Goal: Task Accomplishment & Management: Manage account settings

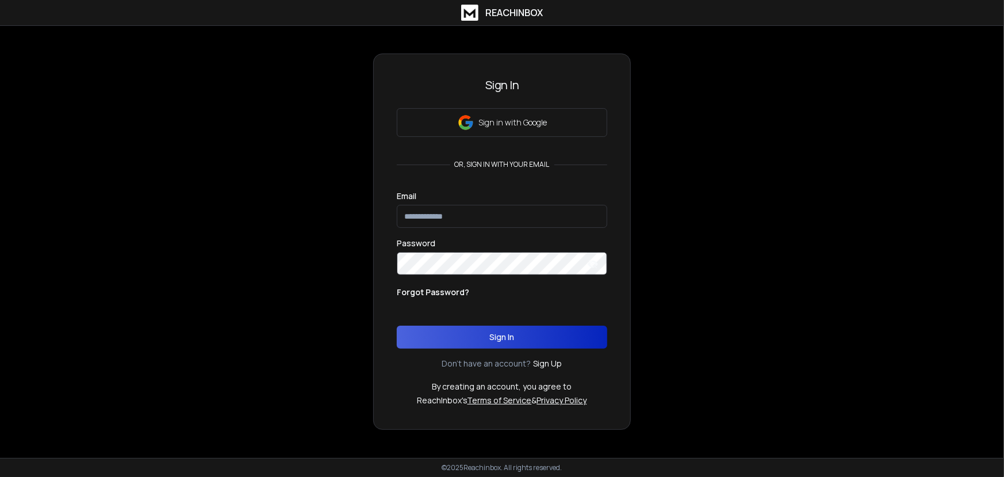
click at [454, 209] on input "email" at bounding box center [502, 216] width 210 height 23
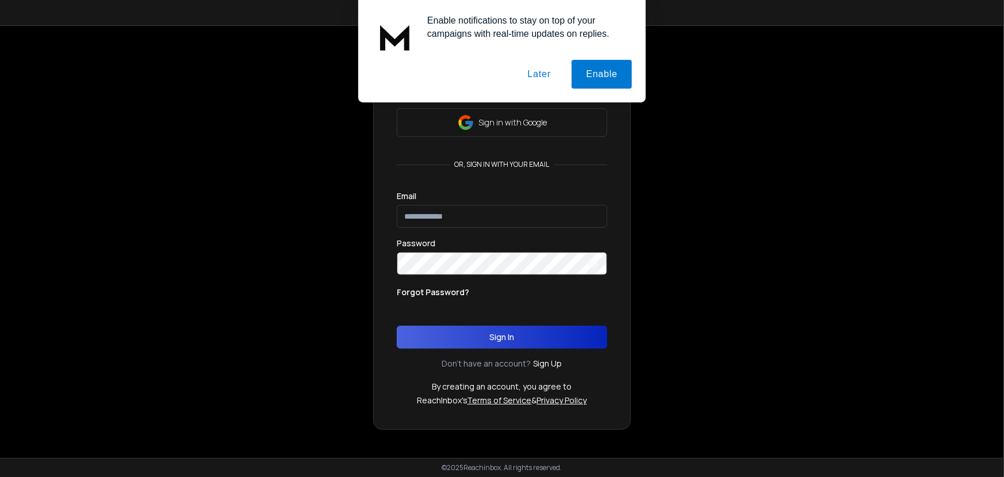
type input "**********"
click at [469, 344] on button "Sign In" at bounding box center [502, 337] width 210 height 23
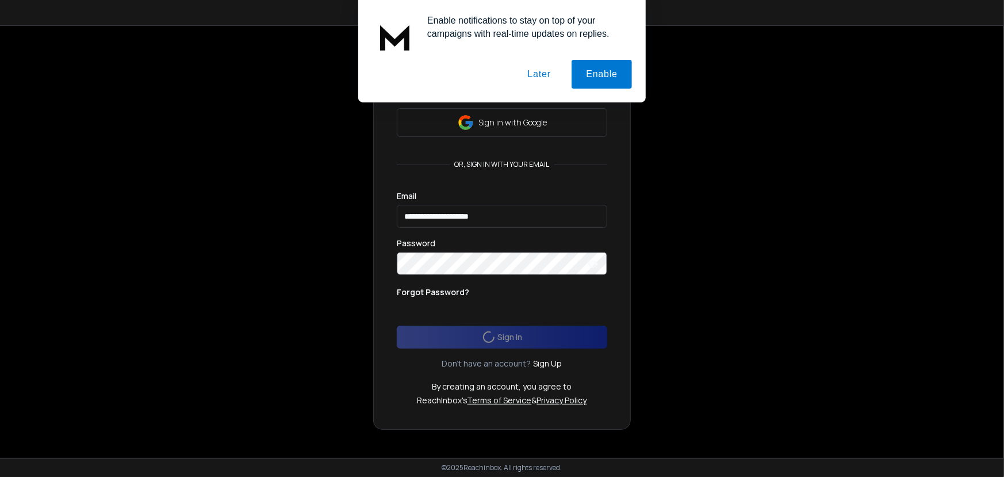
click at [544, 66] on button "Later" at bounding box center [539, 74] width 52 height 29
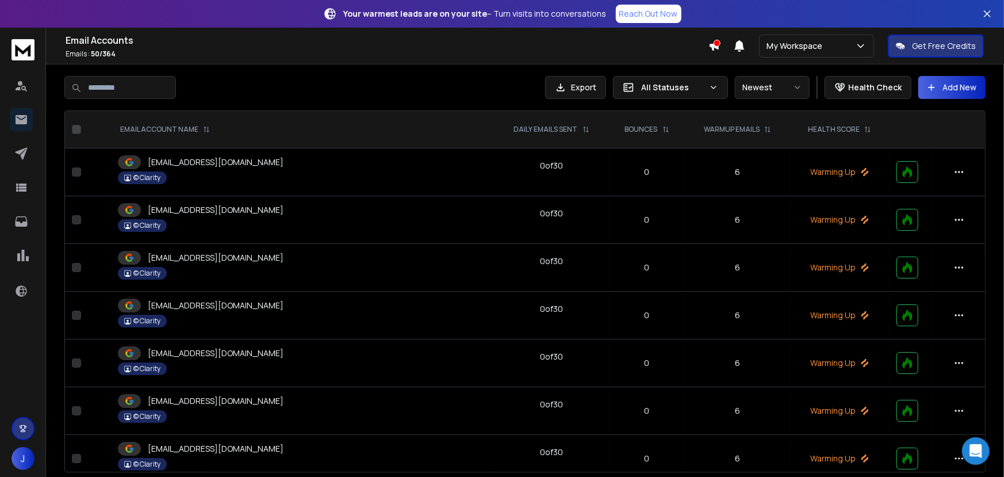
click at [983, 13] on div "Your warmest leads are on your site – Turn visits into conversations Reach Out …" at bounding box center [502, 14] width 1004 height 28
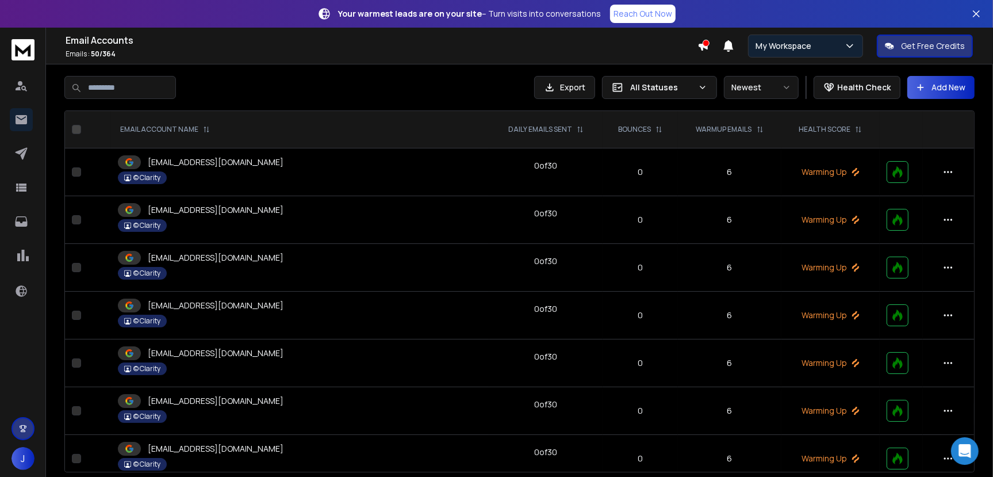
click at [807, 49] on p "My Workspace" at bounding box center [786, 46] width 60 height 12
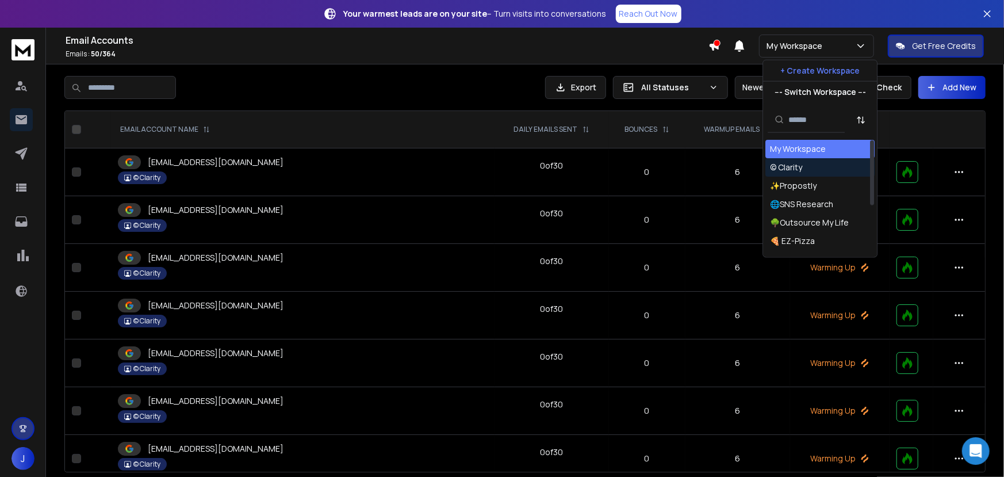
click at [797, 171] on div "© Clarity" at bounding box center [786, 168] width 32 height 12
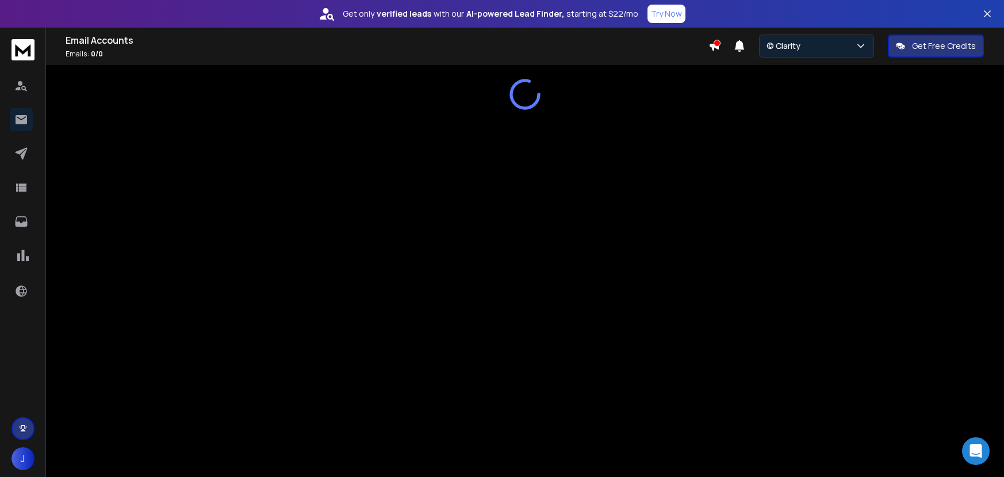
click at [986, 14] on div "Get only verified leads with our AI-powered Lead Finder, starting at $22/mo Try…" at bounding box center [502, 14] width 1004 height 28
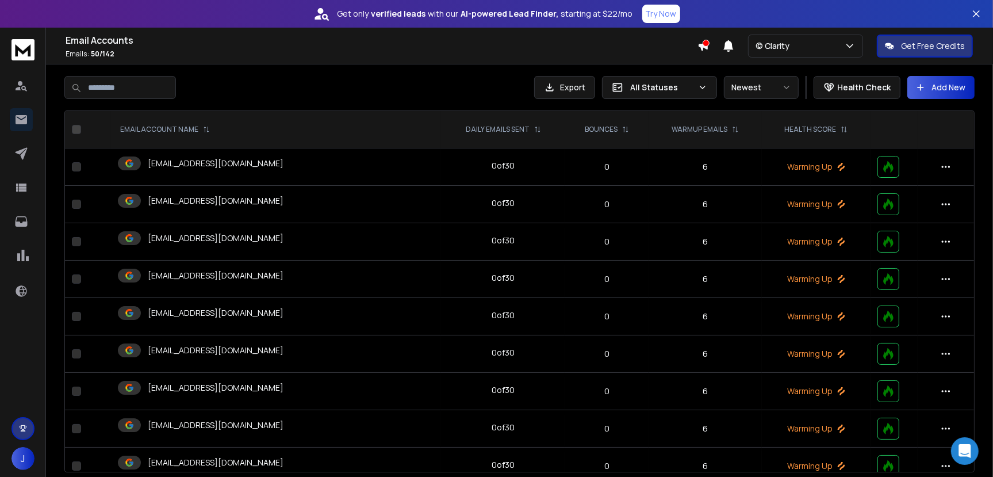
click at [952, 82] on button "Add New" at bounding box center [941, 87] width 67 height 23
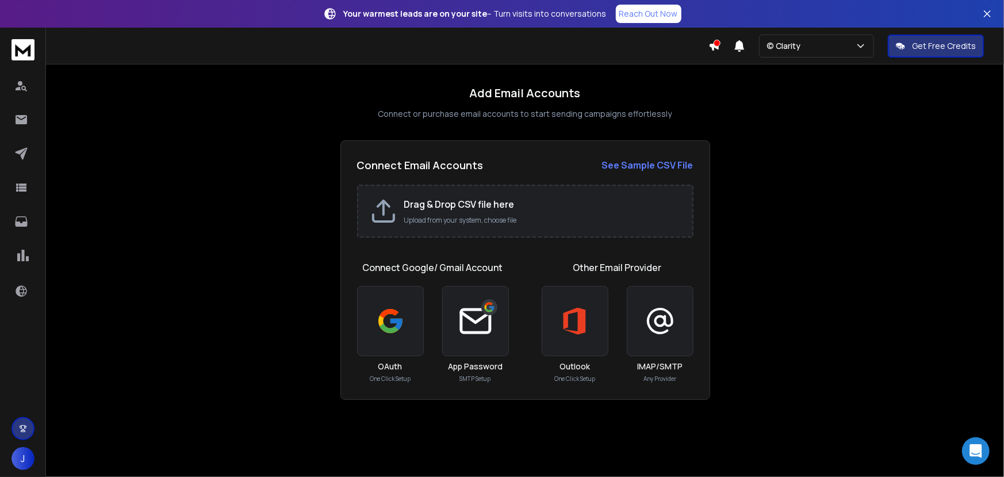
click at [986, 13] on icon at bounding box center [987, 13] width 7 height 7
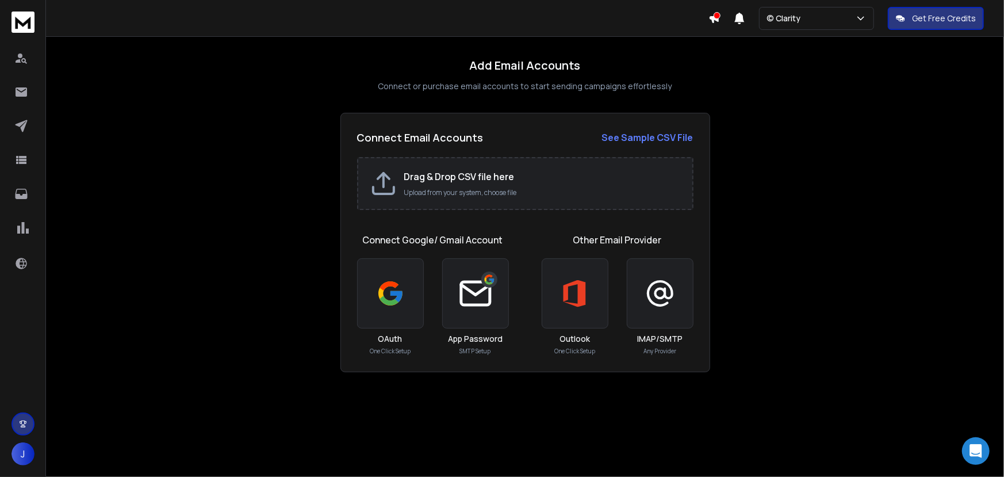
click at [397, 284] on icon at bounding box center [389, 285] width 19 height 9
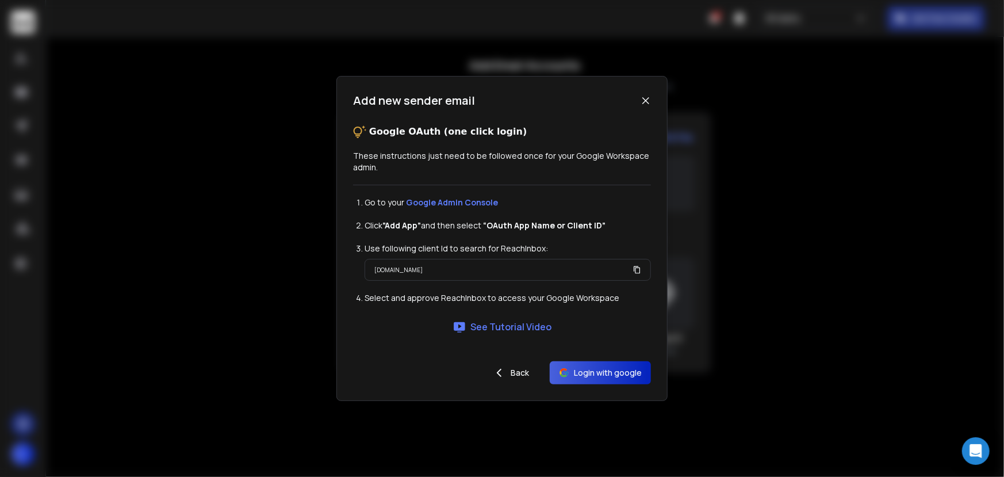
click at [600, 380] on button "Login with google" at bounding box center [600, 372] width 101 height 23
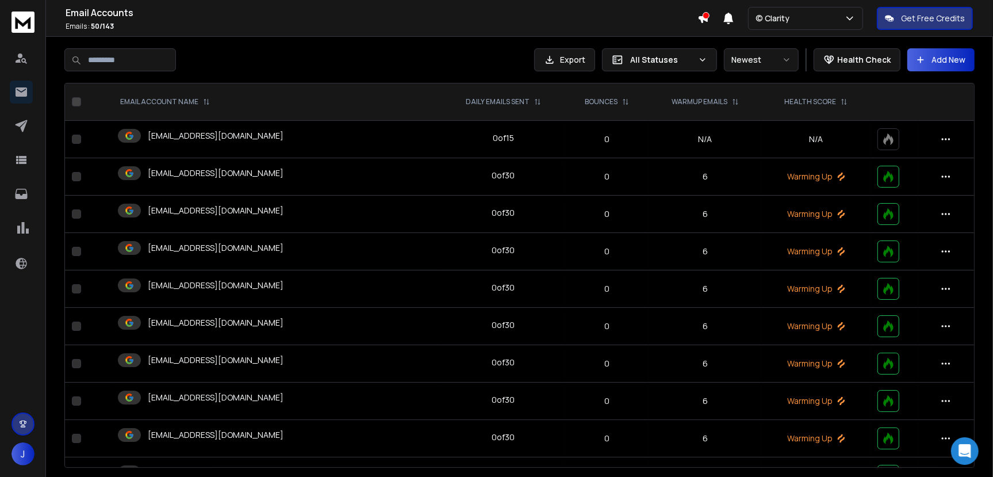
click at [940, 62] on button "Add New" at bounding box center [941, 59] width 67 height 23
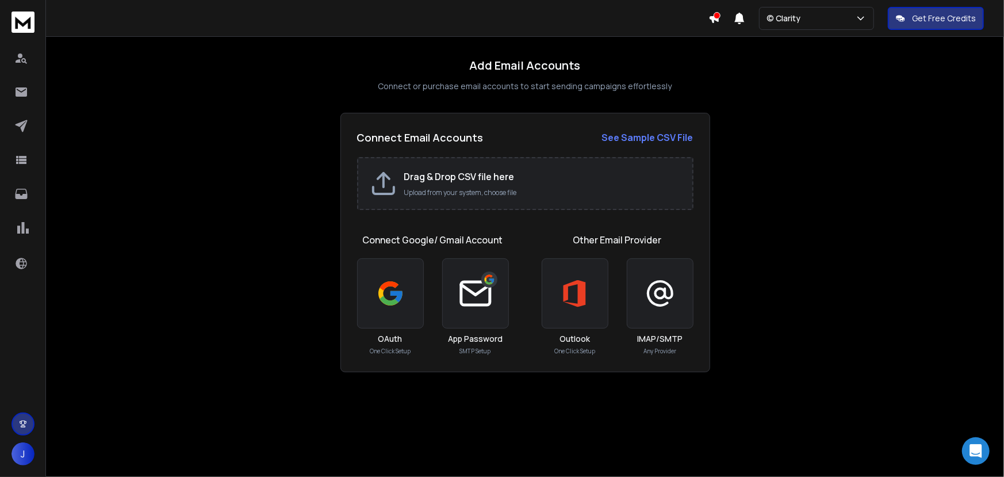
click at [404, 292] on icon at bounding box center [390, 293] width 29 height 35
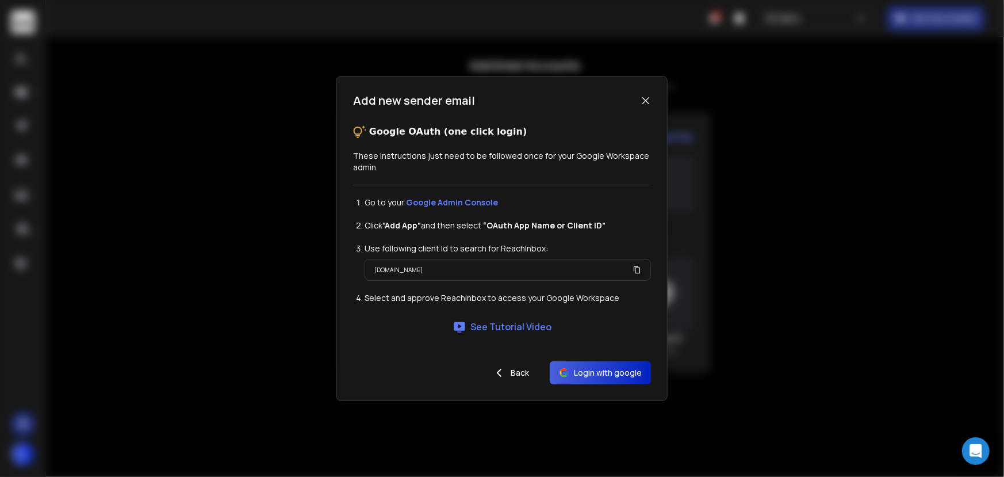
click at [603, 364] on button "Login with google" at bounding box center [600, 372] width 101 height 23
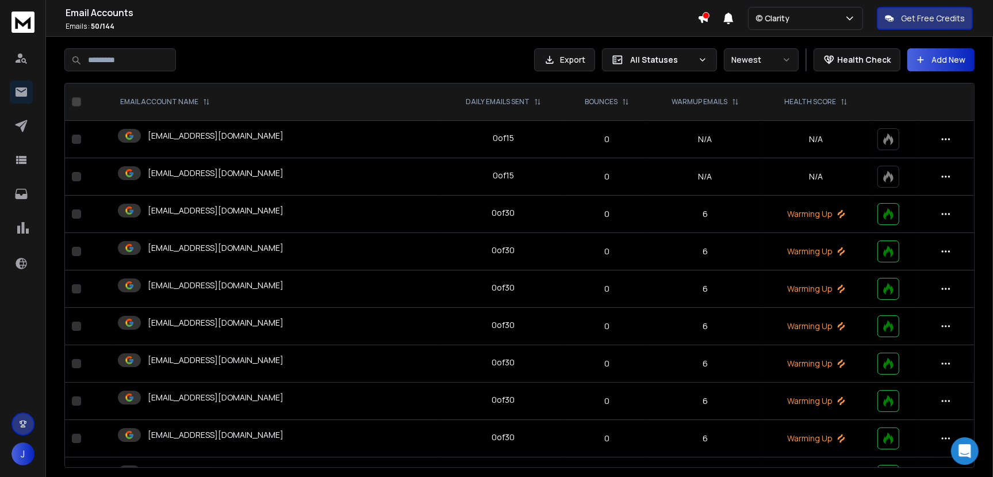
click at [943, 64] on button "Add New" at bounding box center [941, 59] width 67 height 23
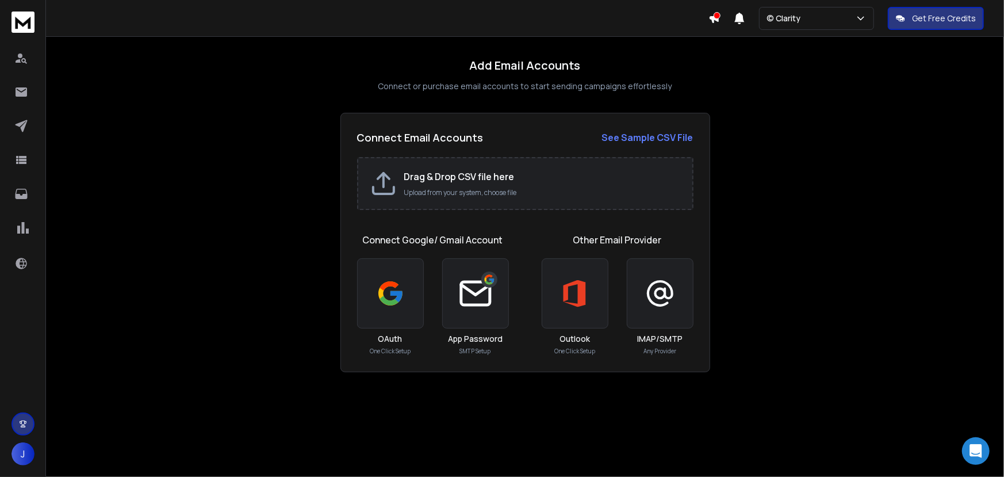
click at [395, 305] on icon at bounding box center [390, 293] width 29 height 35
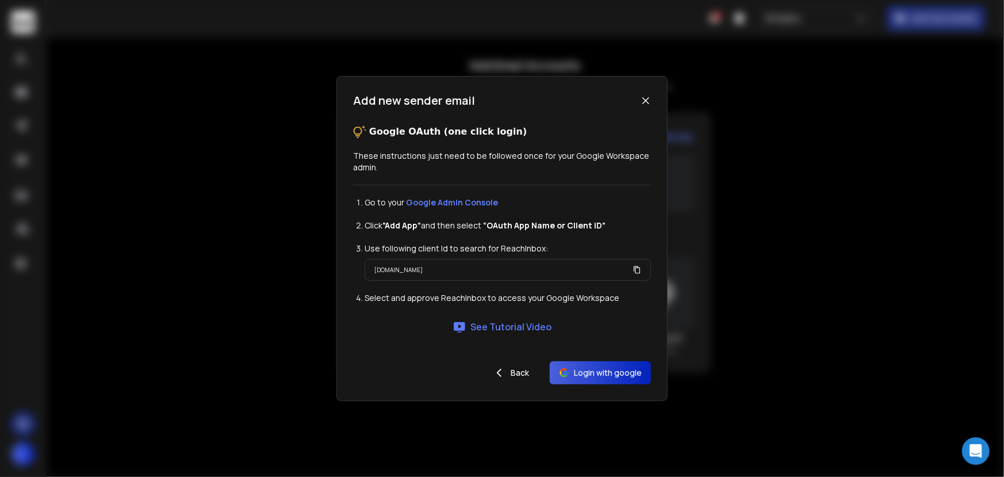
click at [574, 374] on button "Login with google" at bounding box center [600, 372] width 101 height 23
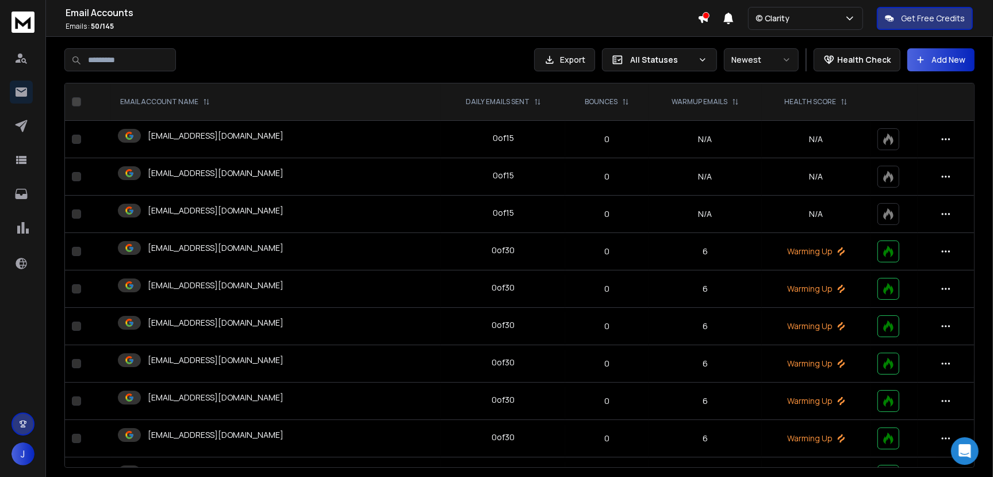
click at [923, 55] on button "Add New" at bounding box center [941, 59] width 67 height 23
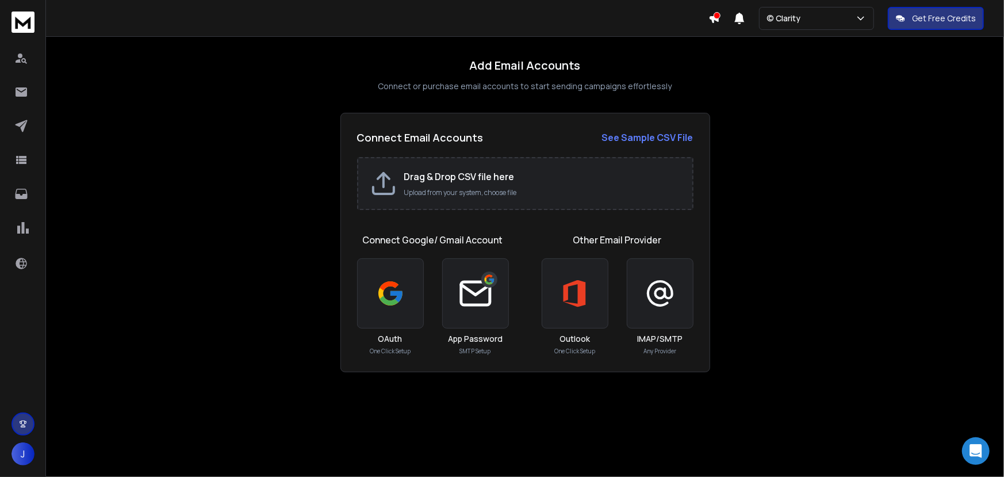
click at [401, 303] on icon at bounding box center [390, 293] width 29 height 35
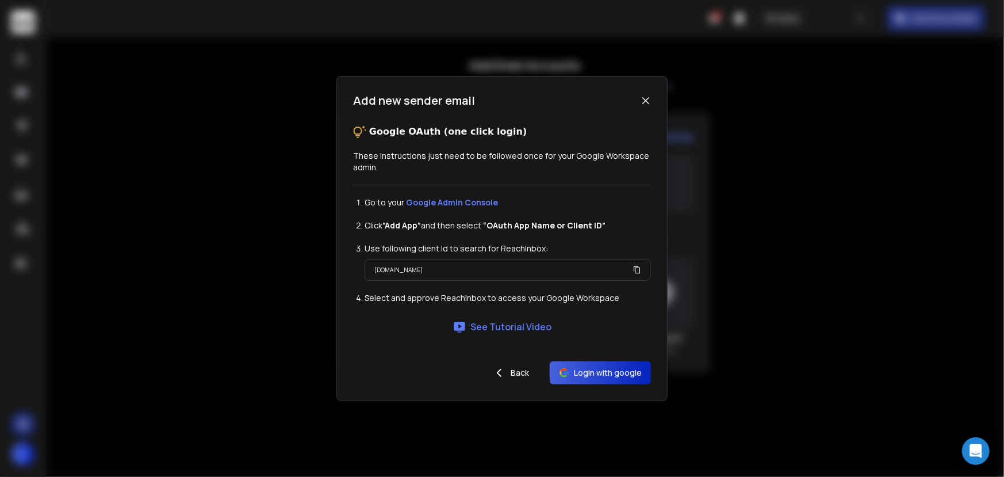
click at [580, 372] on button "Login with google" at bounding box center [600, 372] width 101 height 23
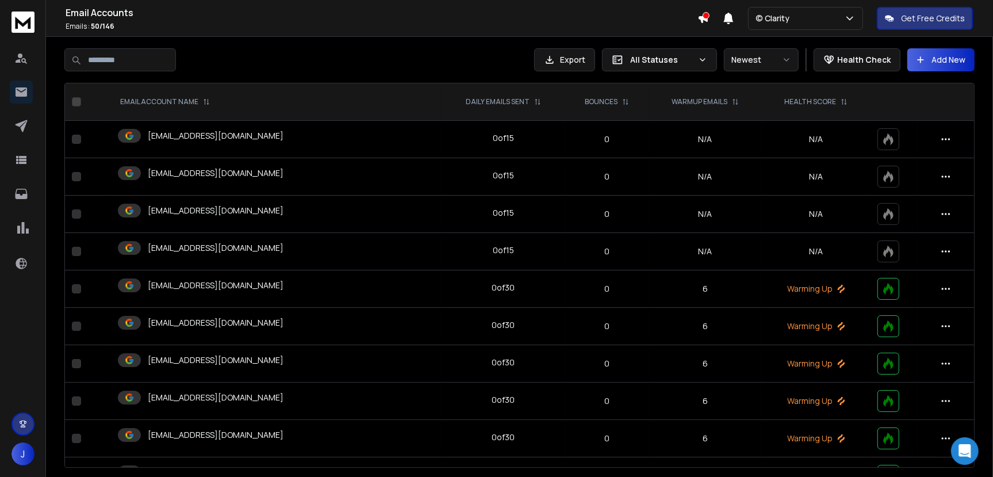
click at [944, 56] on button "Add New" at bounding box center [941, 59] width 67 height 23
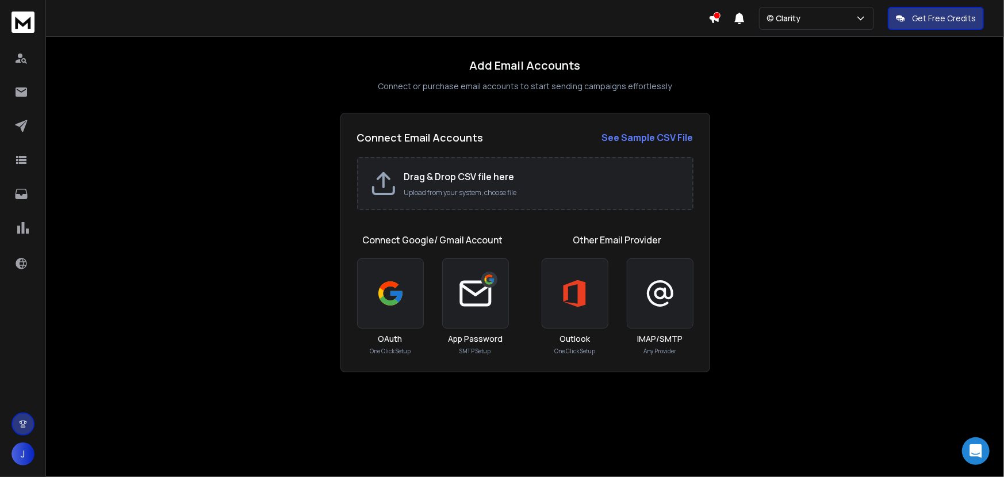
click at [384, 290] on icon at bounding box center [390, 293] width 29 height 35
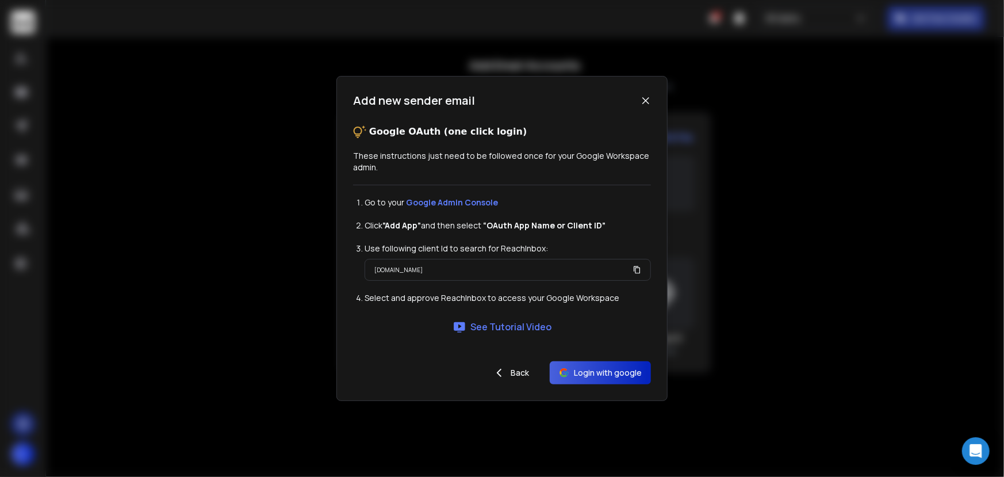
click at [586, 374] on button "Login with google" at bounding box center [600, 372] width 101 height 23
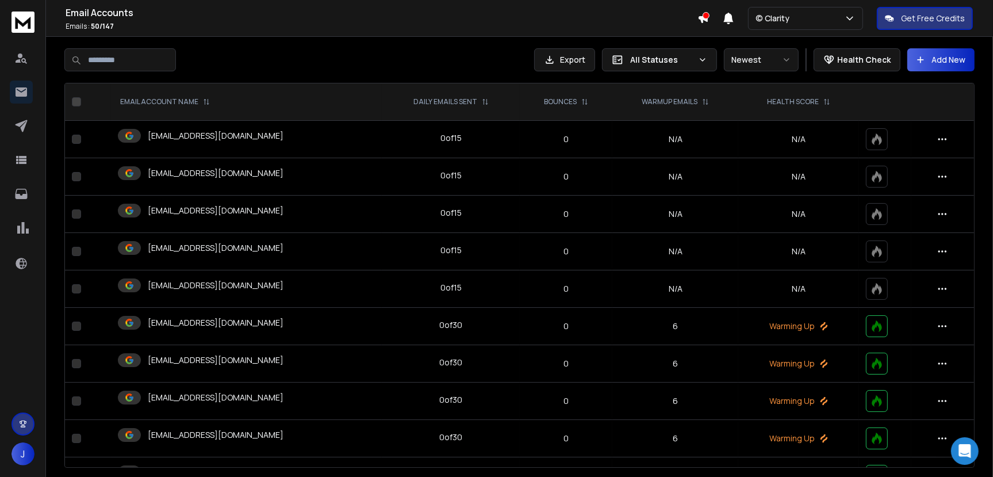
click at [929, 58] on button "Add New" at bounding box center [941, 59] width 67 height 23
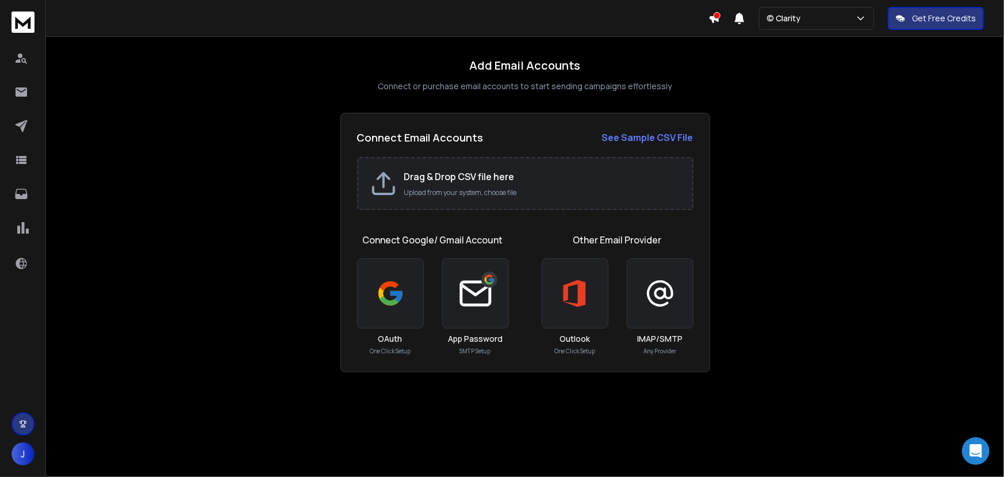
click at [389, 306] on icon at bounding box center [390, 293] width 29 height 35
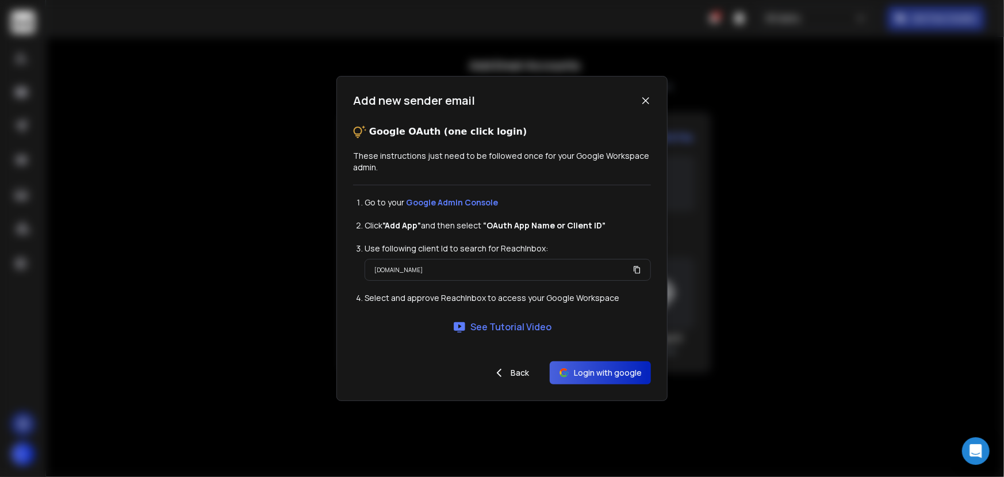
click at [558, 370] on button "Login with google" at bounding box center [600, 372] width 101 height 23
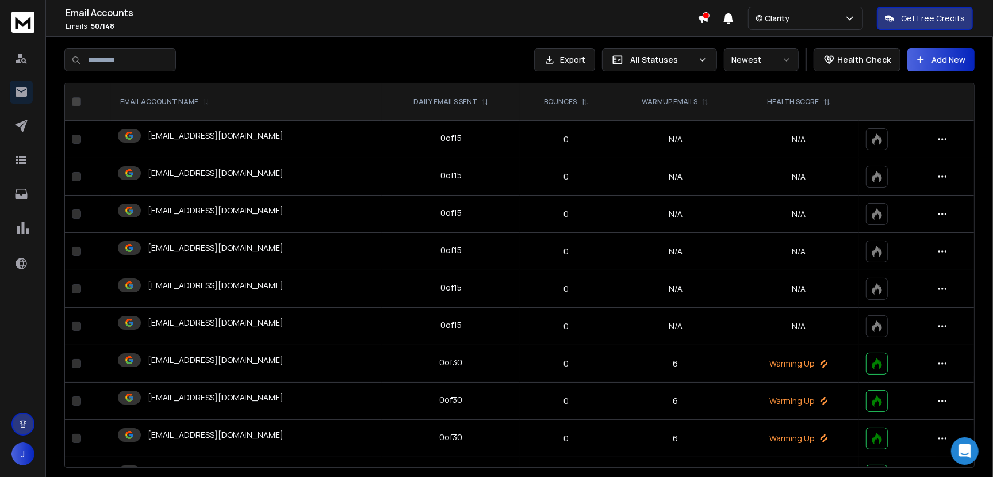
click at [72, 140] on button "button" at bounding box center [76, 139] width 9 height 9
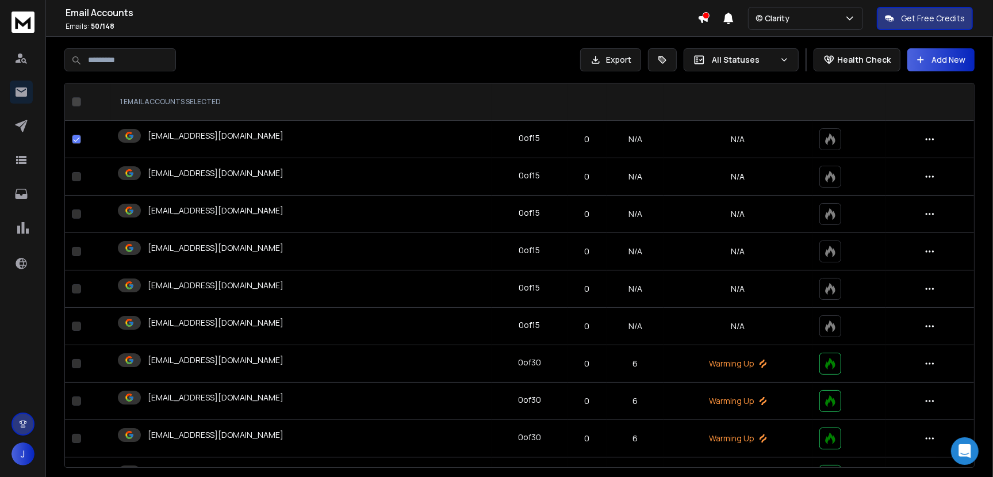
type button "on"
click at [79, 362] on button "button" at bounding box center [76, 363] width 9 height 9
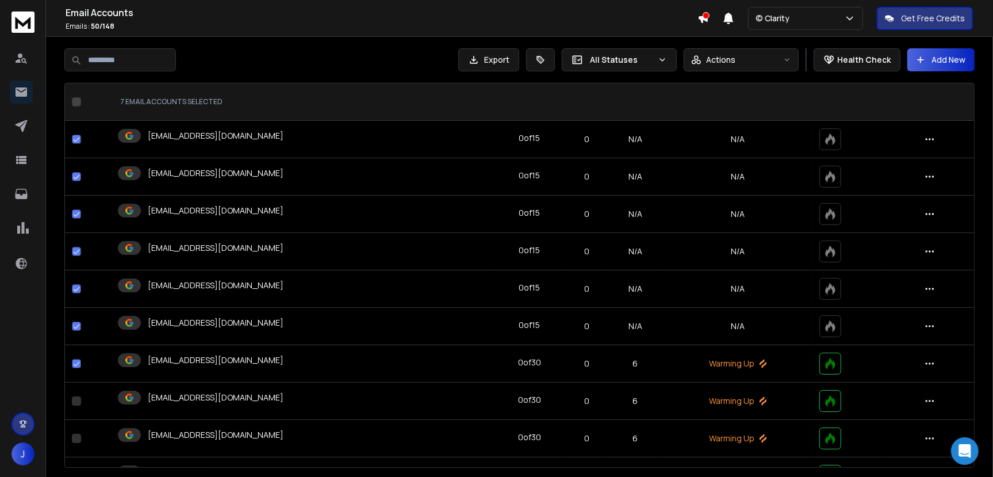
type button "on"
click at [718, 59] on p "Actions" at bounding box center [720, 60] width 29 height 12
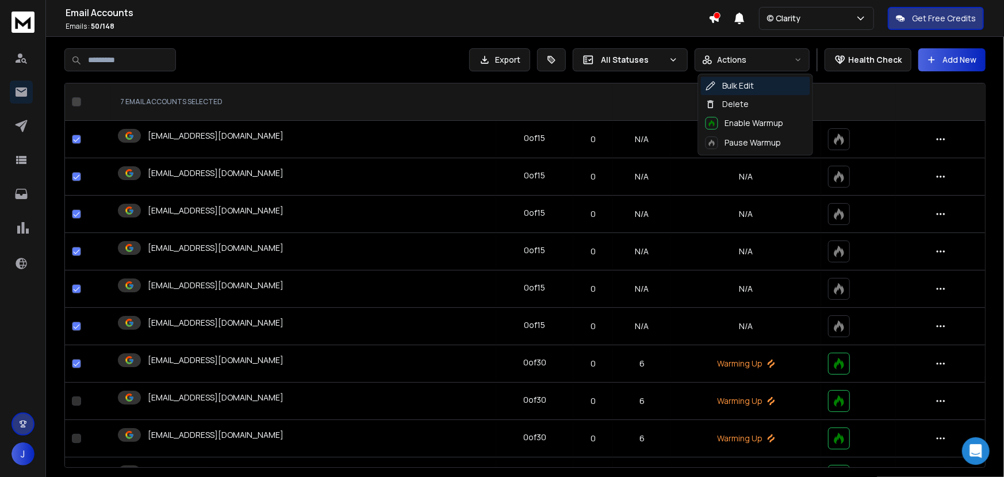
click at [729, 88] on div "Bulk Edit" at bounding box center [730, 86] width 49 height 12
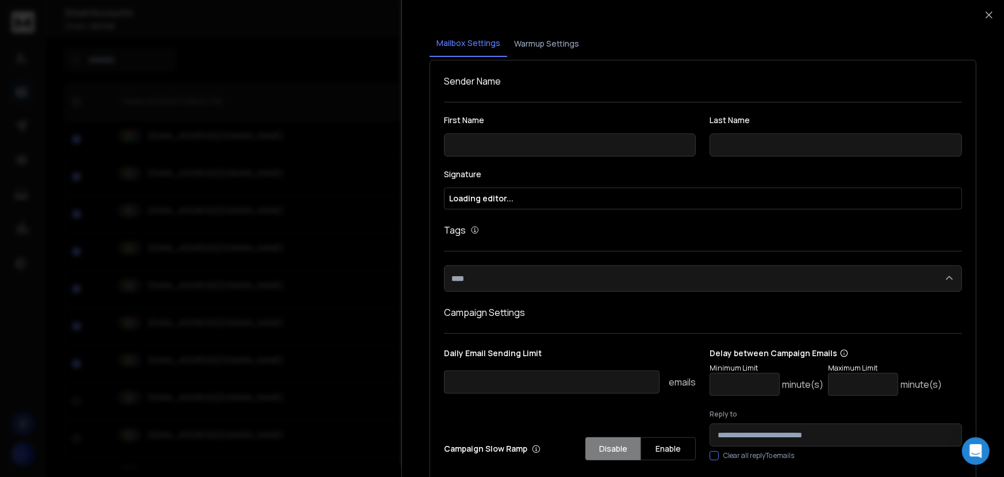
click at [473, 388] on input "number" at bounding box center [552, 381] width 216 height 23
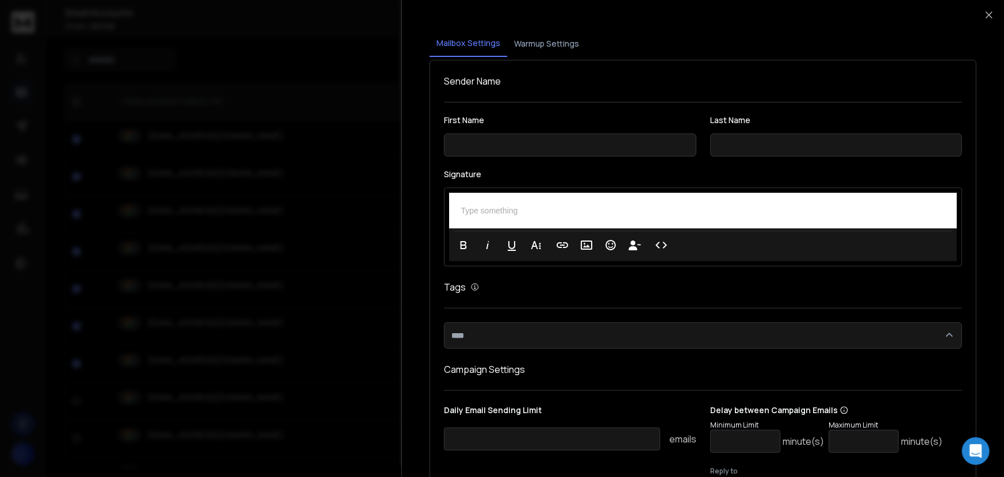
type input "**"
click at [759, 445] on div at bounding box center [745, 441] width 70 height 23
click at [844, 441] on input "number" at bounding box center [864, 441] width 70 height 23
type input "*"
type input "**"
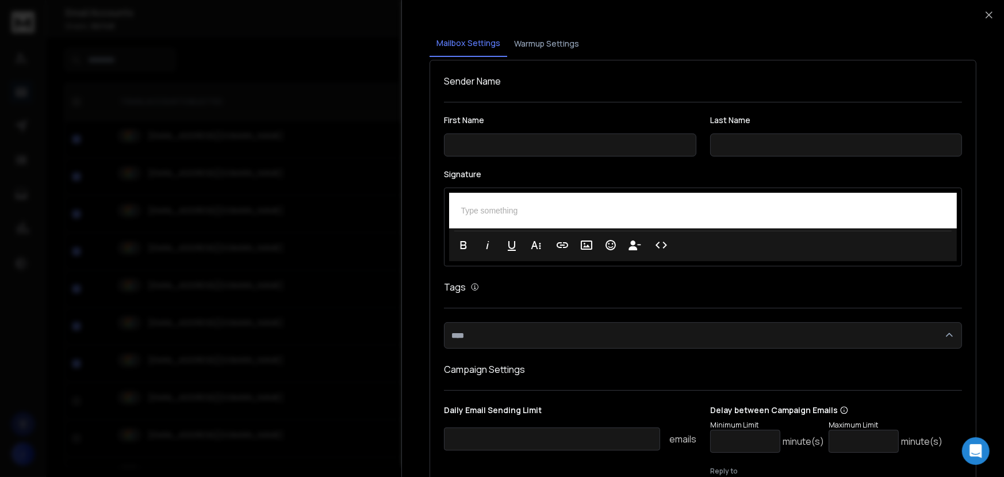
drag, startPoint x: 775, startPoint y: 437, endPoint x: 760, endPoint y: 434, distance: 15.3
click at [774, 437] on input "*" at bounding box center [745, 441] width 70 height 23
click at [732, 437] on input "*" at bounding box center [745, 441] width 70 height 23
type input "**"
click at [630, 409] on p "Daily Email Sending Limit" at bounding box center [570, 412] width 252 height 16
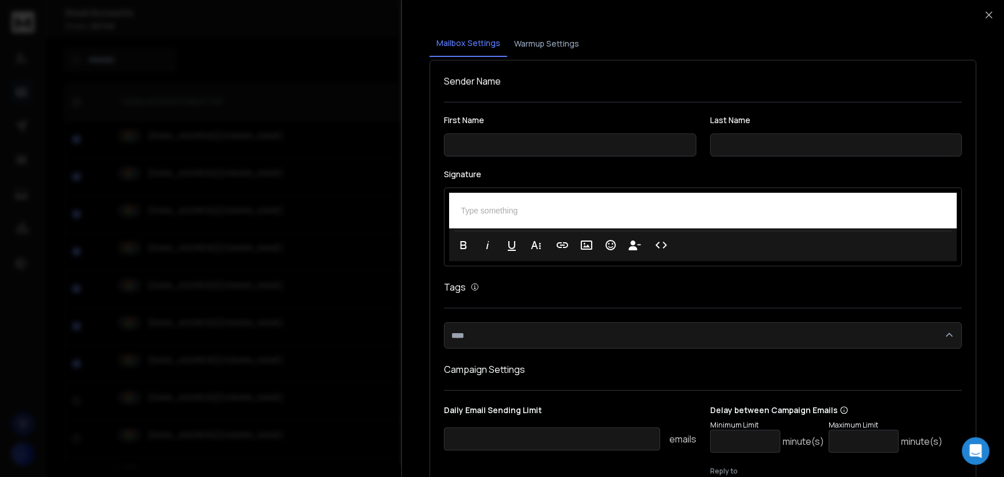
scroll to position [202, 0]
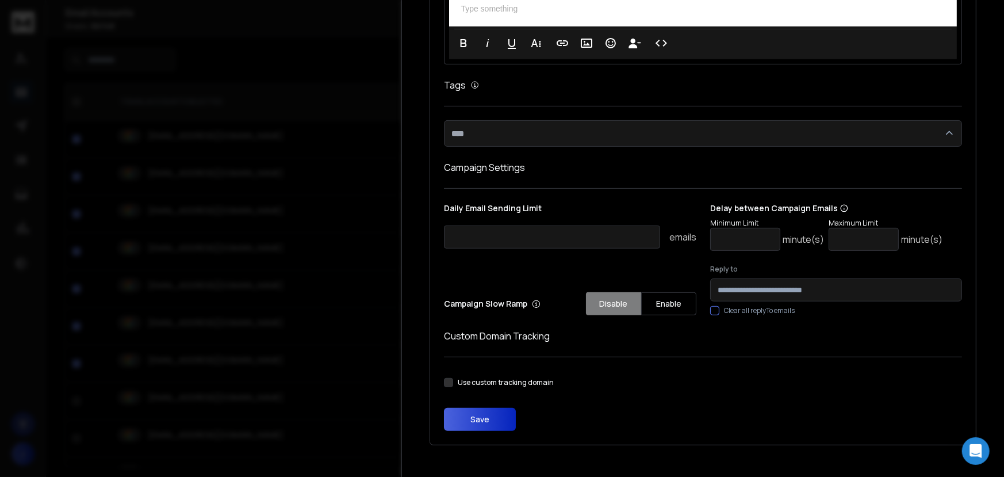
click at [484, 421] on button "Save" at bounding box center [480, 419] width 72 height 23
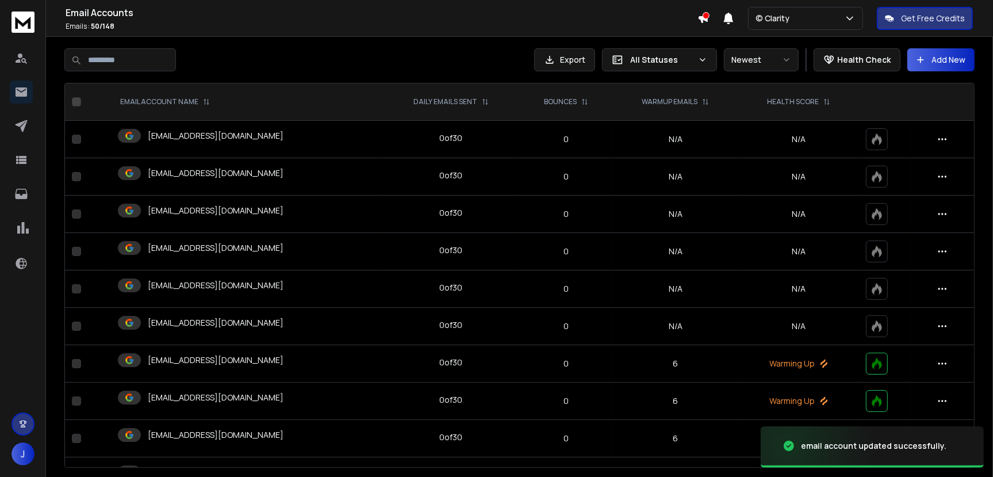
click at [77, 139] on button "on" at bounding box center [76, 139] width 9 height 9
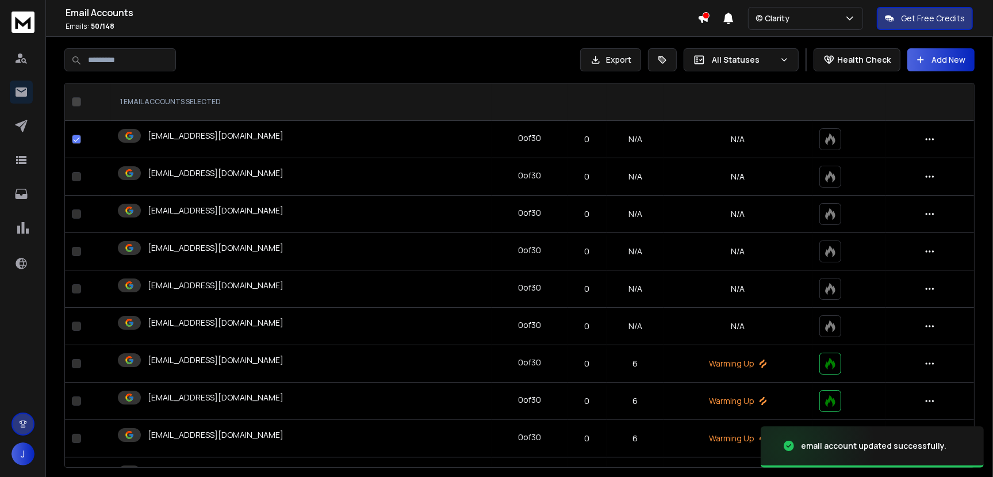
click at [79, 327] on button "button" at bounding box center [76, 325] width 9 height 9
type button "on"
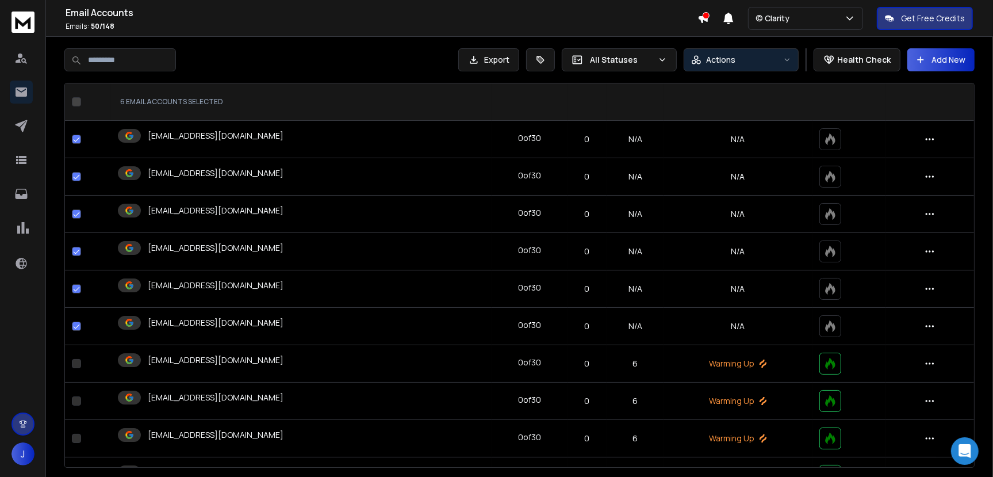
click at [755, 54] on div "Actions" at bounding box center [734, 60] width 87 height 12
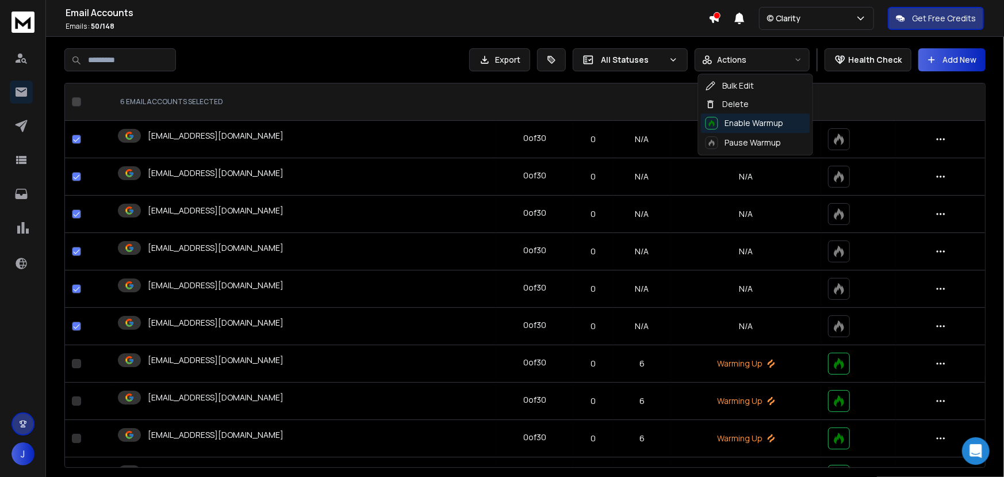
click at [757, 125] on div "Enable Warmup" at bounding box center [745, 123] width 78 height 13
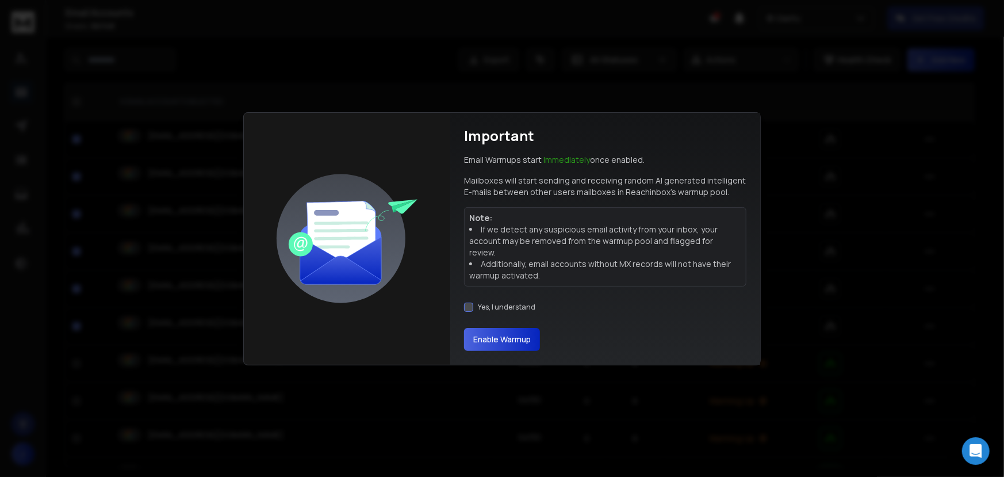
click at [478, 303] on label "Yes, I understand" at bounding box center [507, 307] width 58 height 9
click at [466, 303] on button "Yes, I understand" at bounding box center [468, 307] width 9 height 9
click at [486, 332] on button "Enable Warmup" at bounding box center [502, 339] width 76 height 23
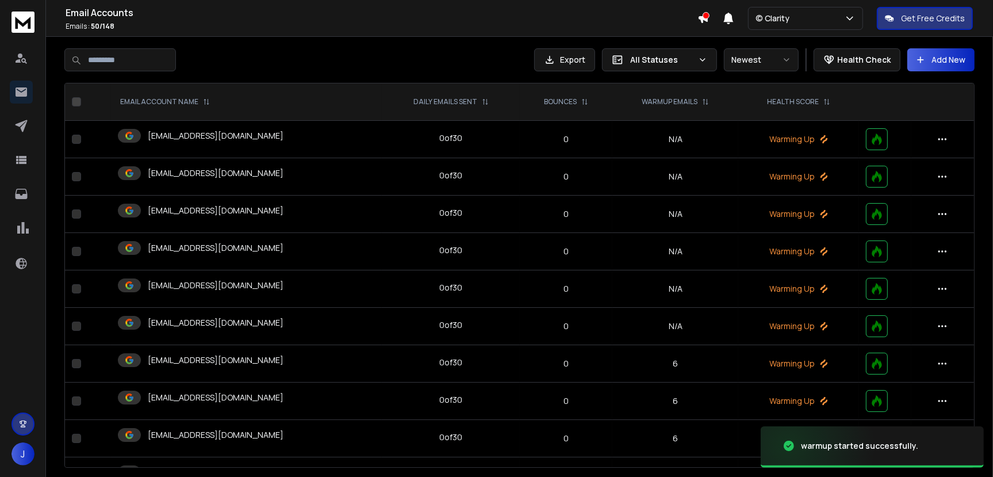
drag, startPoint x: 76, startPoint y: 137, endPoint x: 82, endPoint y: 211, distance: 74.4
click at [76, 136] on button "on" at bounding box center [76, 139] width 9 height 9
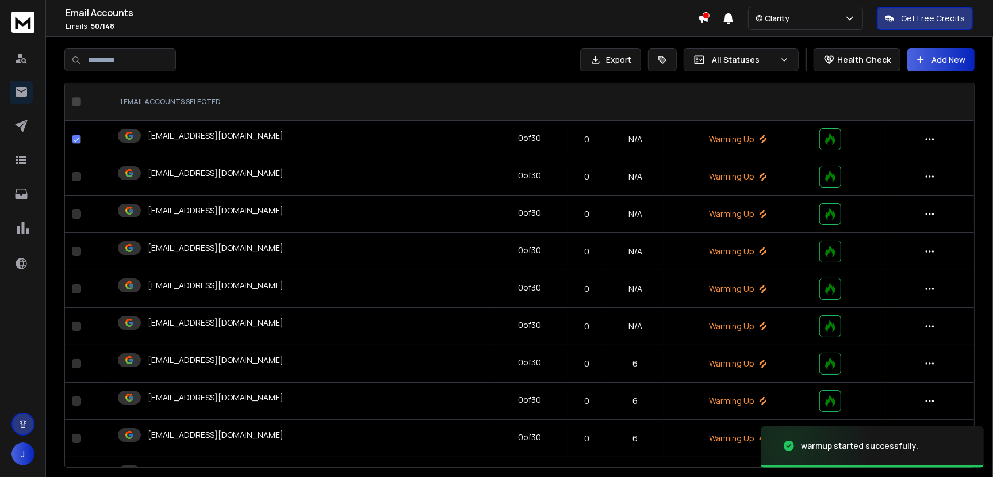
click at [75, 359] on button "on" at bounding box center [76, 363] width 9 height 9
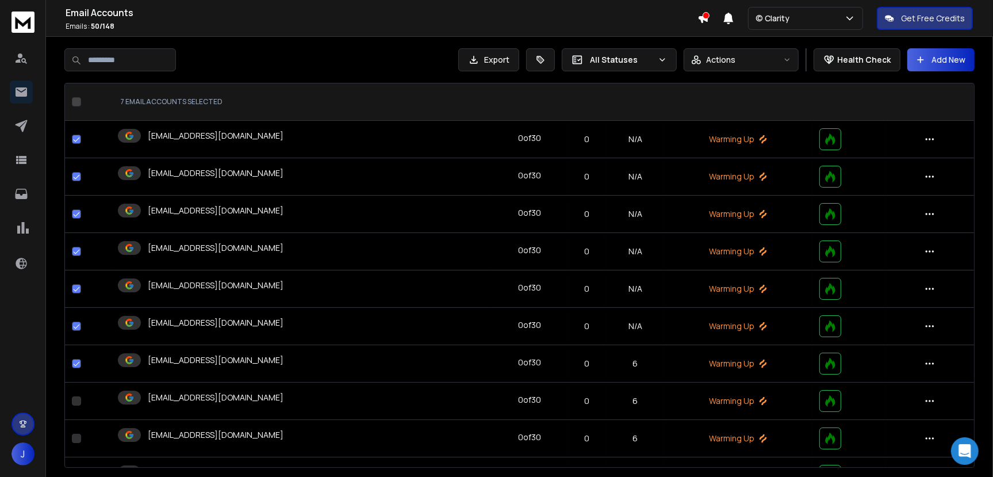
click at [77, 364] on button "button" at bounding box center [76, 363] width 9 height 9
click at [752, 66] on button "Actions" at bounding box center [741, 59] width 115 height 23
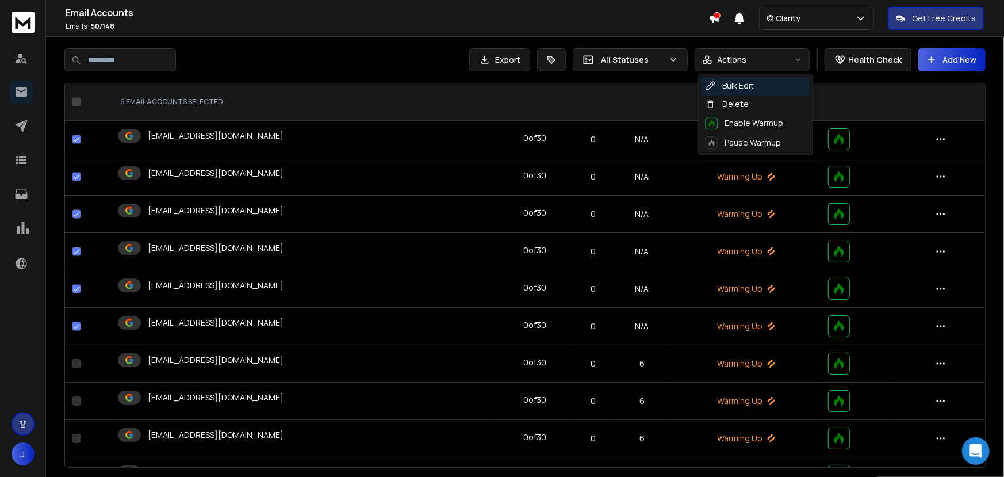
click at [746, 91] on div "Bulk Edit" at bounding box center [730, 86] width 49 height 12
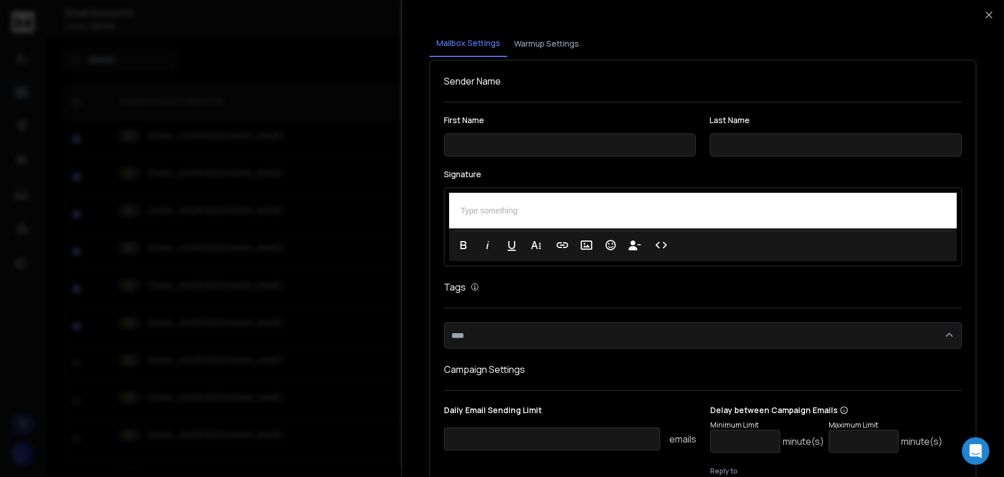
click at [523, 37] on button "Warmup Settings" at bounding box center [546, 43] width 79 height 25
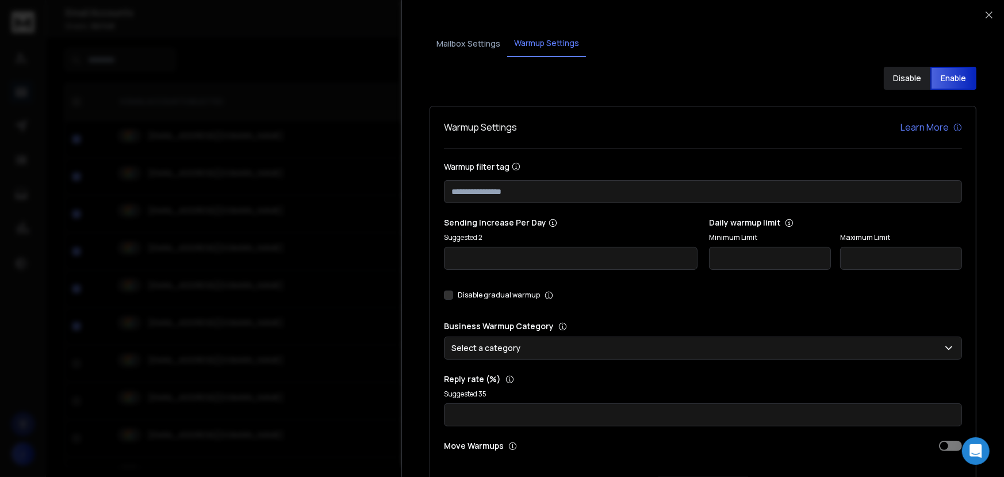
click at [495, 408] on input "number" at bounding box center [703, 414] width 518 height 23
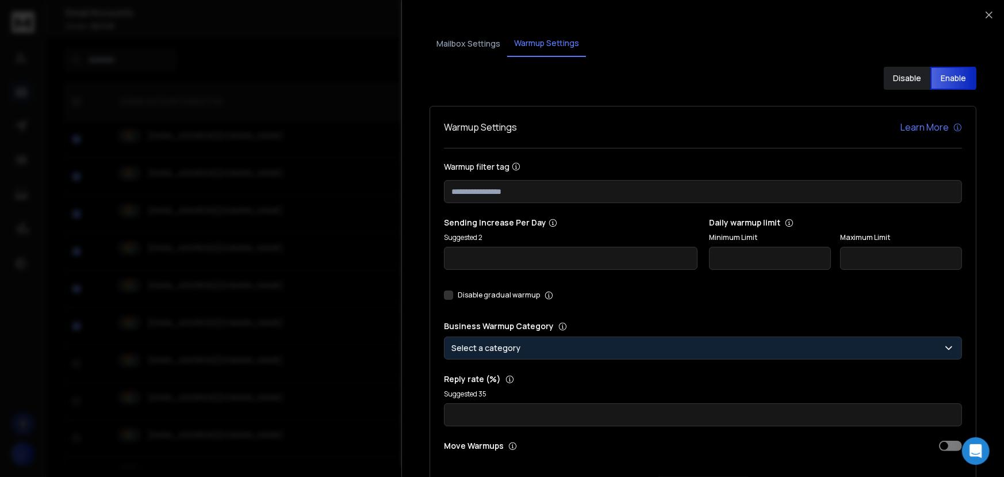
type input "**"
click at [525, 350] on div "Select a category" at bounding box center [702, 348] width 503 height 12
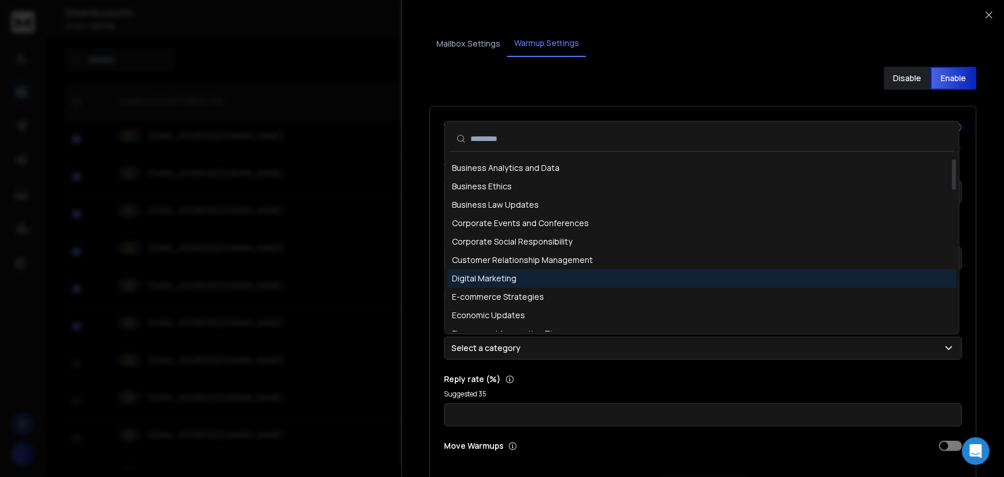
click at [491, 277] on span "Digital Marketing" at bounding box center [484, 279] width 64 height 12
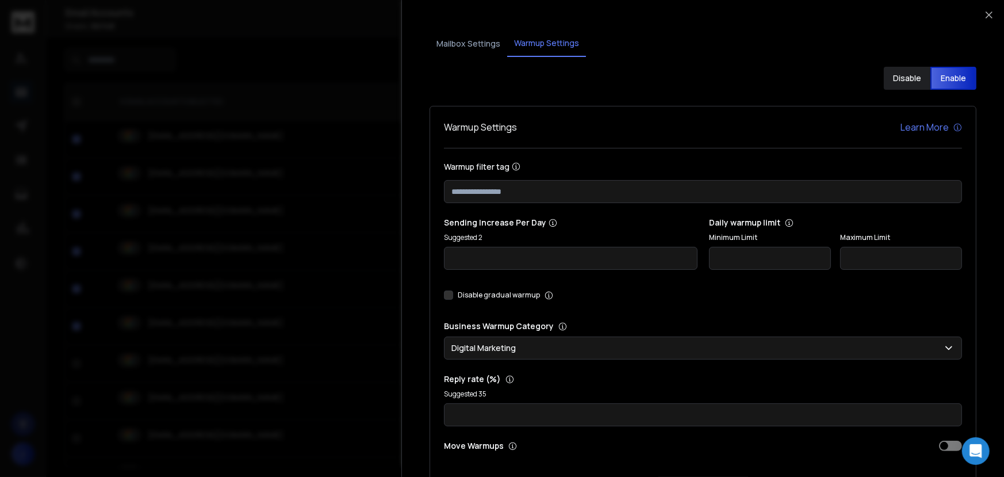
click at [510, 261] on input "number" at bounding box center [570, 258] width 253 height 23
type input "*"
click at [764, 259] on input "number" at bounding box center [770, 258] width 122 height 23
type input "**"
click at [898, 263] on input "number" at bounding box center [901, 258] width 122 height 23
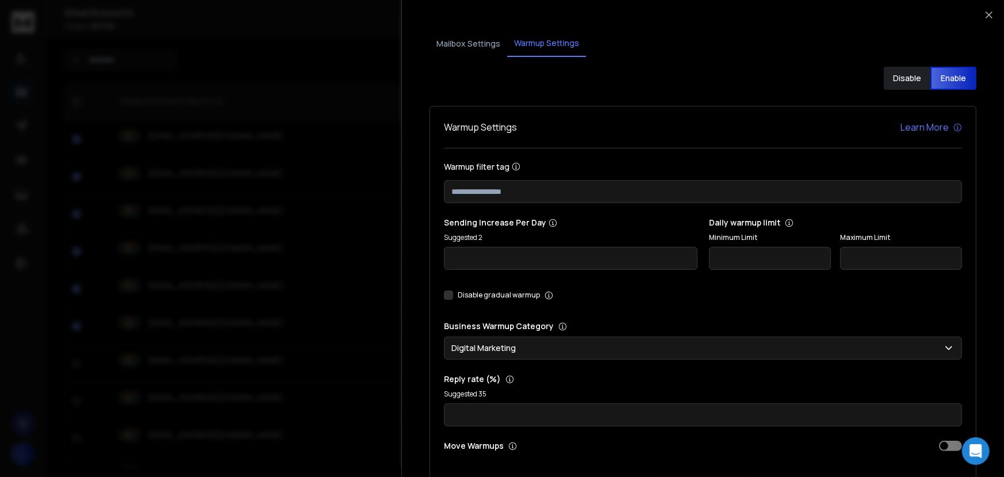
type input "**"
click at [870, 294] on div "Disable gradual warmup" at bounding box center [703, 295] width 518 height 23
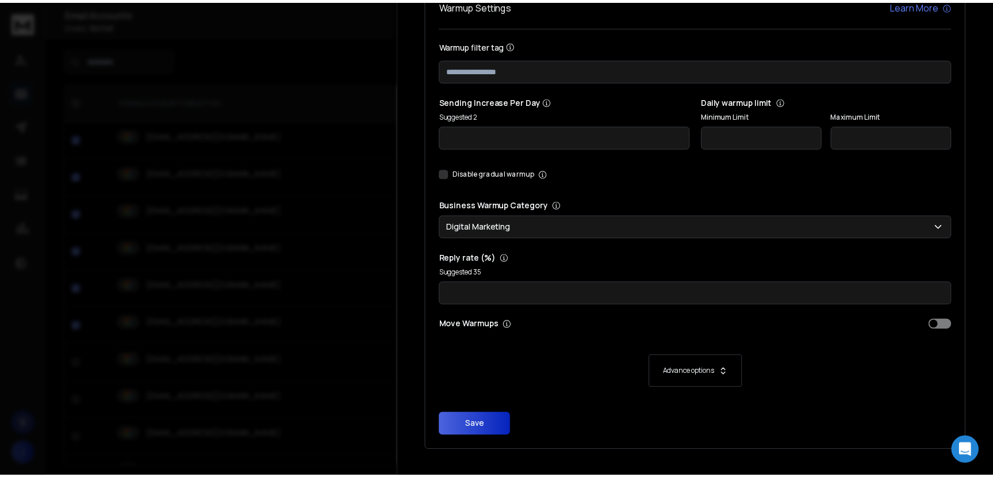
scroll to position [127, 0]
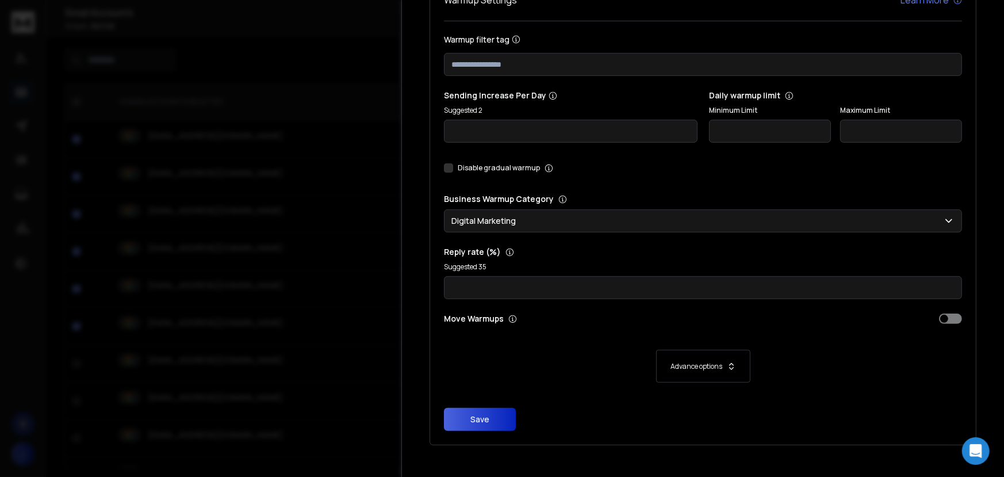
click at [481, 424] on button "Save" at bounding box center [480, 419] width 72 height 23
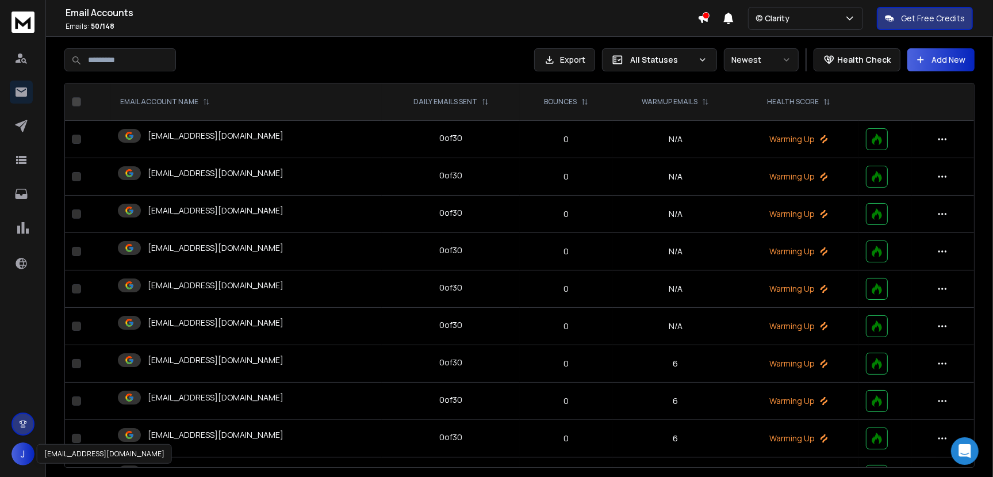
click at [21, 457] on span "J" at bounding box center [23, 453] width 23 height 23
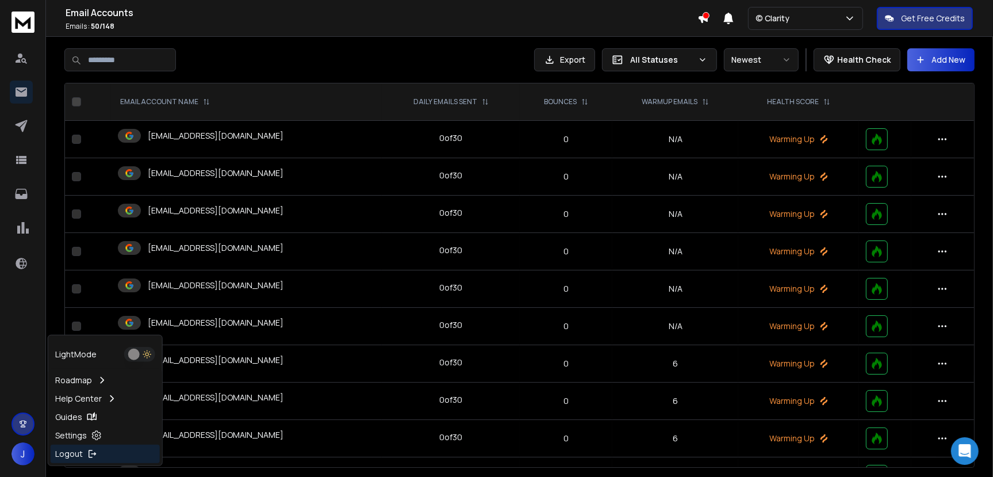
click at [72, 448] on p "Logout" at bounding box center [69, 454] width 28 height 12
